Goal: Find specific page/section: Find specific page/section

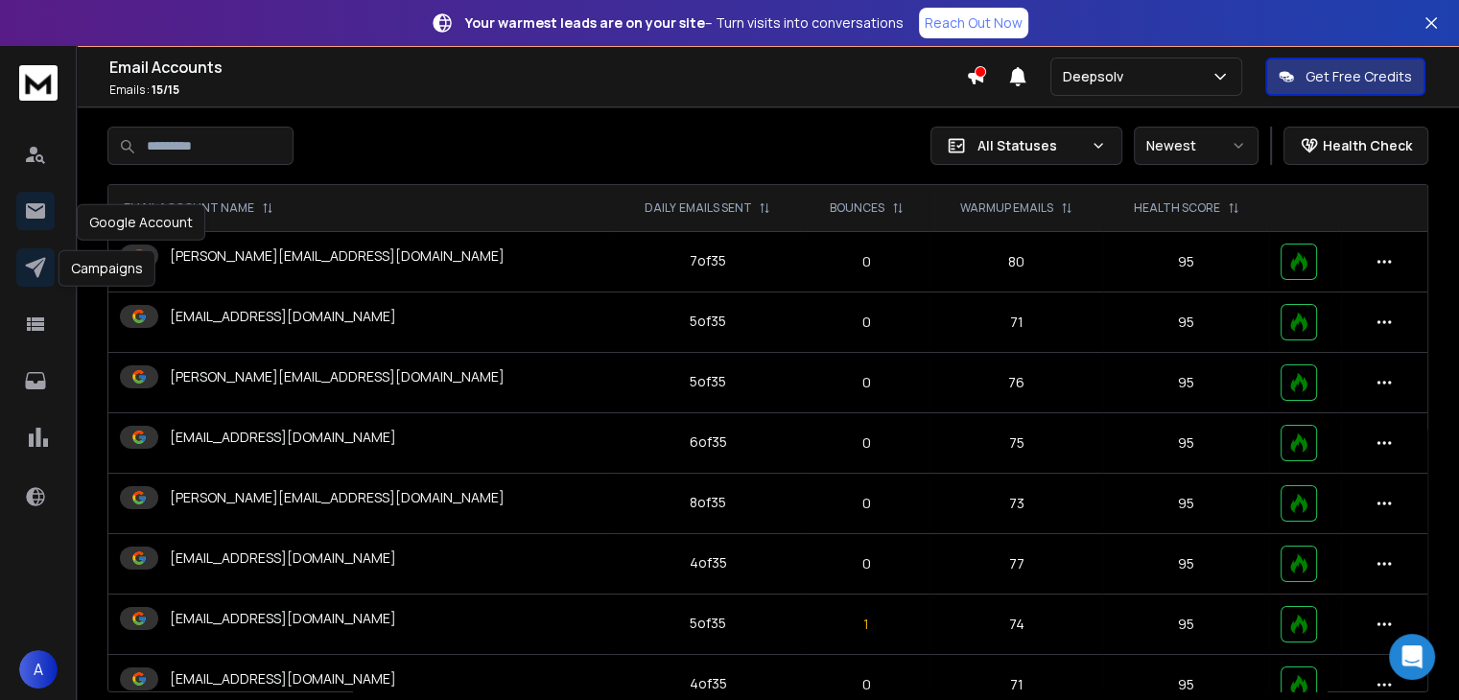
click at [38, 273] on icon at bounding box center [35, 267] width 20 height 20
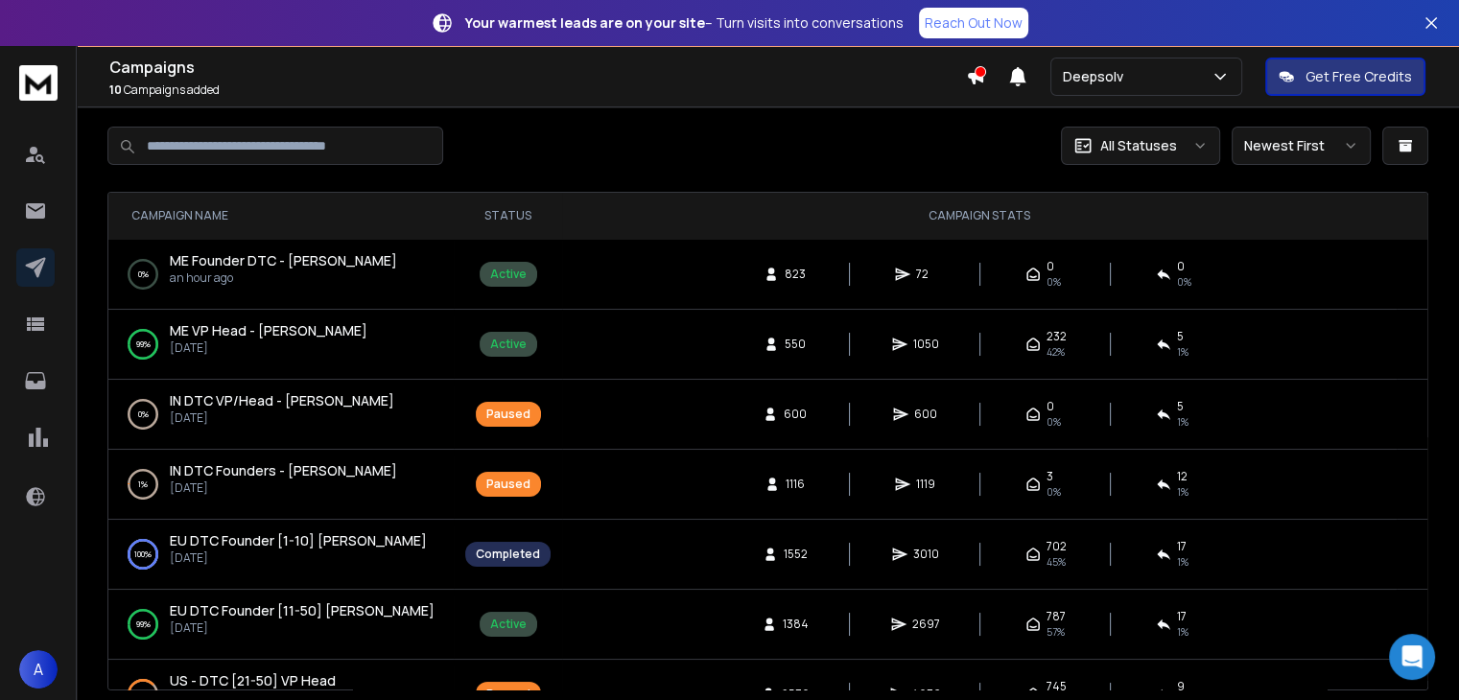
click at [246, 280] on p "an hour ago" at bounding box center [283, 277] width 227 height 15
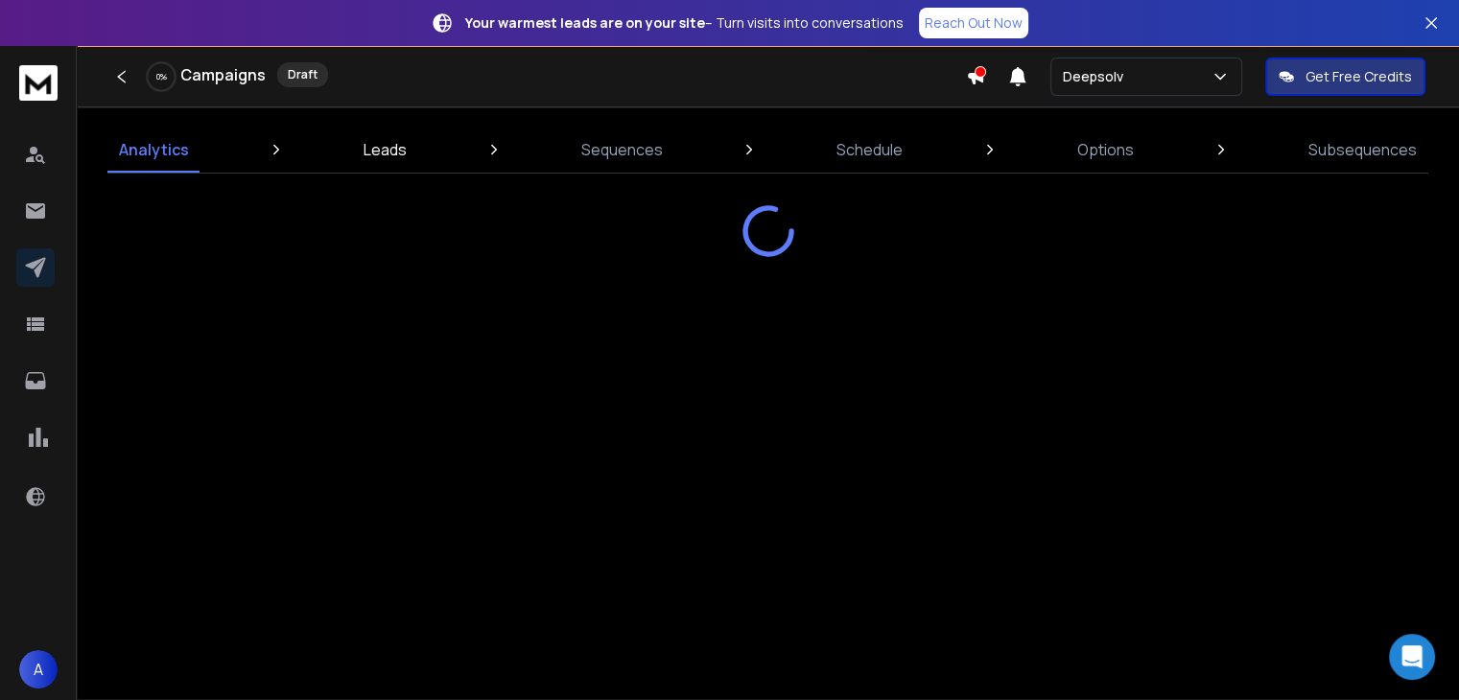
click at [385, 153] on p "Leads" at bounding box center [384, 149] width 43 height 23
